Goal: Task Accomplishment & Management: Manage account settings

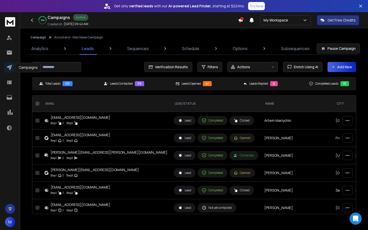
click at [11, 68] on icon at bounding box center [9, 67] width 6 height 6
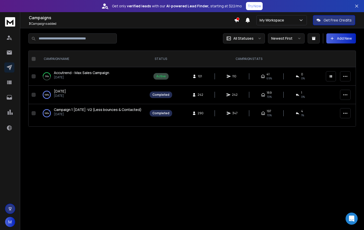
click at [96, 74] on span "Accutrend - Max Sales Campaign" at bounding box center [81, 72] width 55 height 5
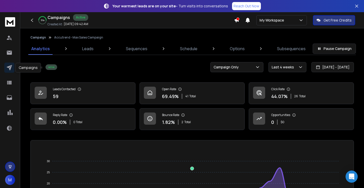
click at [7, 63] on link at bounding box center [9, 67] width 10 height 10
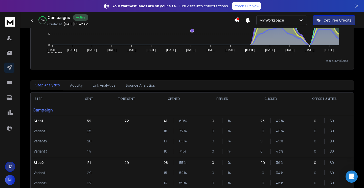
scroll to position [192, 0]
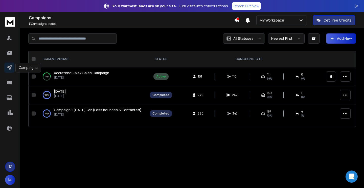
click at [77, 75] on link "Accutrend - Max Sales Campaign" at bounding box center [81, 72] width 55 height 5
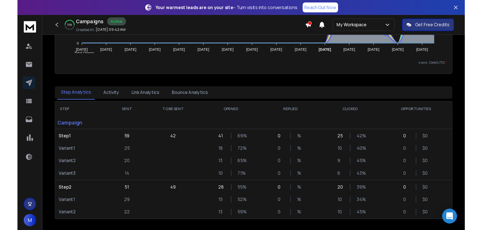
scroll to position [150, 0]
